Goal: Task Accomplishment & Management: Manage account settings

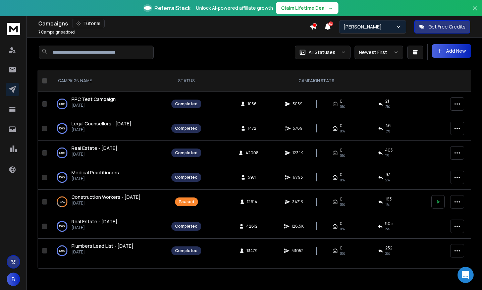
click at [385, 25] on div "[PERSON_NAME]" at bounding box center [372, 26] width 58 height 7
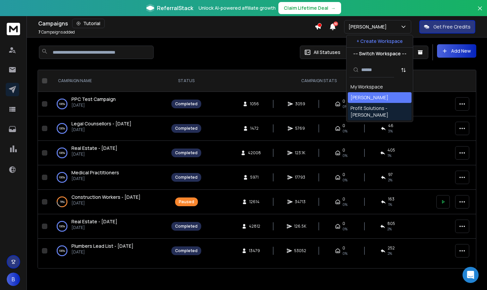
click at [373, 108] on div "Profit Solutions - [PERSON_NAME]" at bounding box center [379, 111] width 58 height 13
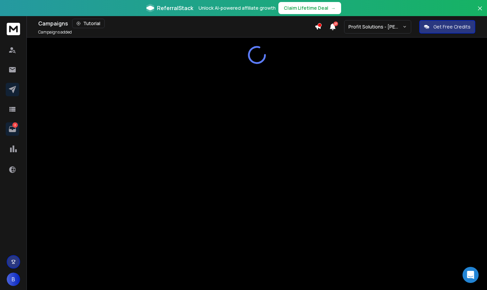
click at [13, 128] on icon at bounding box center [12, 129] width 8 height 8
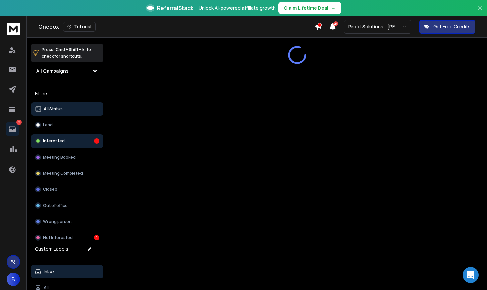
click at [56, 140] on p "Interested" at bounding box center [54, 140] width 22 height 5
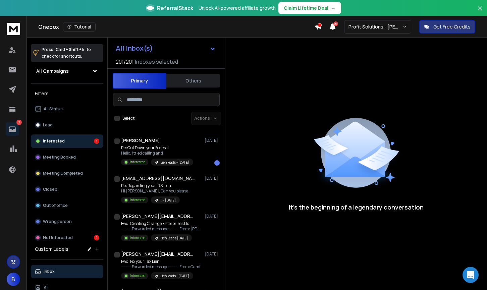
click at [481, 6] on icon "Close banner" at bounding box center [480, 8] width 6 height 6
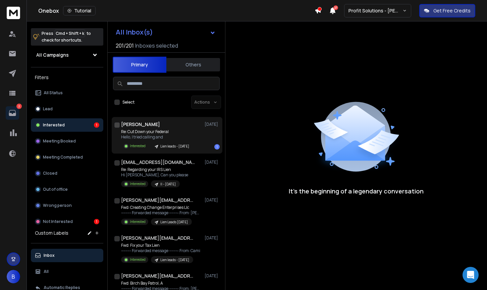
click at [171, 134] on div "Re: Cut Down your Federal Hello, I tried calling and Interested Lien leads - [D…" at bounding box center [157, 139] width 72 height 20
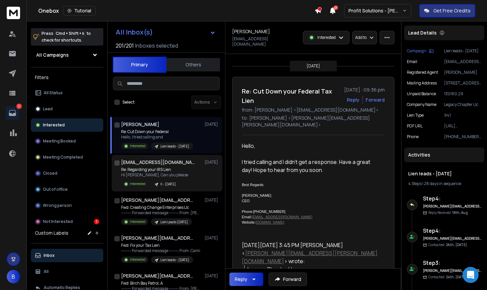
click at [201, 173] on div "Re: Regarding your IRS Lien Hi [PERSON_NAME], Can you please Interested ll - [D…" at bounding box center [170, 177] width 99 height 20
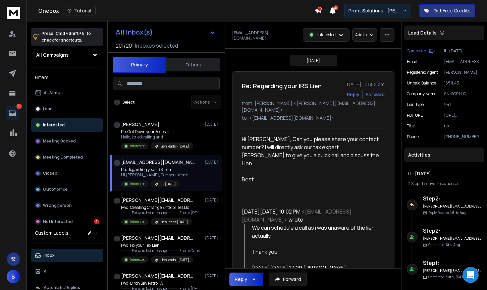
click at [372, 14] on button "Profit Solutions - [PERSON_NAME]" at bounding box center [377, 10] width 67 height 13
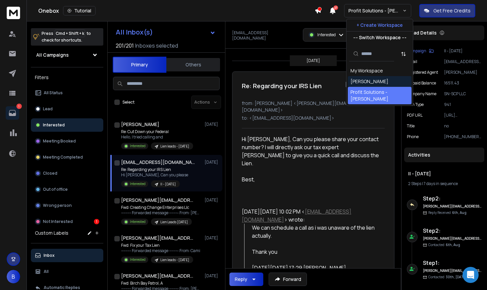
click at [365, 82] on div "[PERSON_NAME]" at bounding box center [369, 81] width 38 height 7
